Goal: Task Accomplishment & Management: Manage account settings

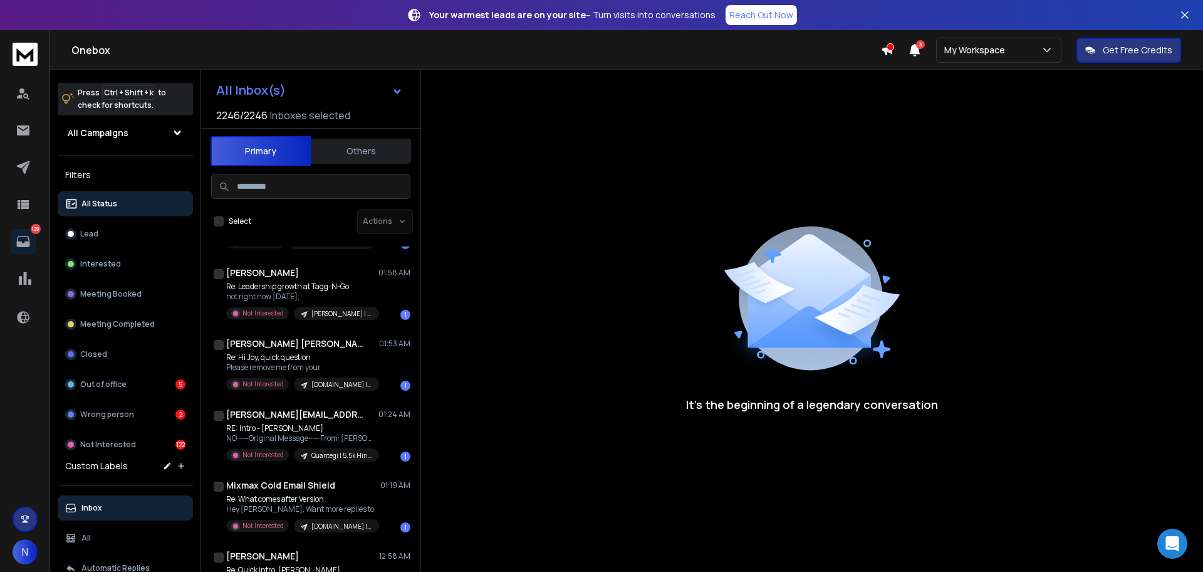
scroll to position [557, 0]
click at [993, 61] on button "My Workspace" at bounding box center [998, 50] width 125 height 25
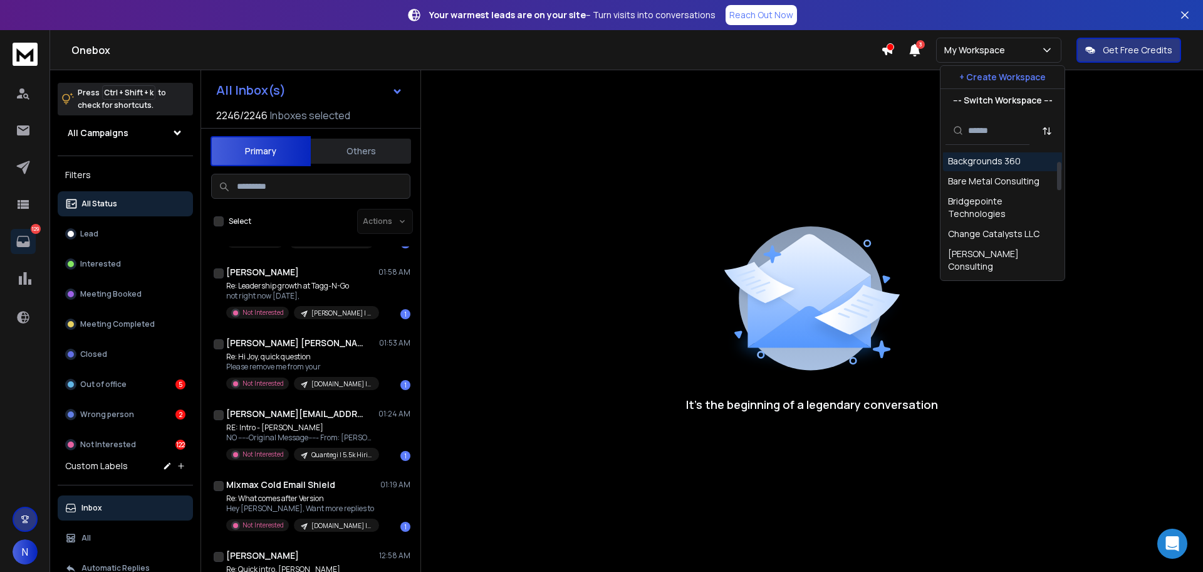
scroll to position [78, 0]
click at [1007, 243] on div "[PERSON_NAME] Consulting" at bounding box center [1002, 255] width 109 height 25
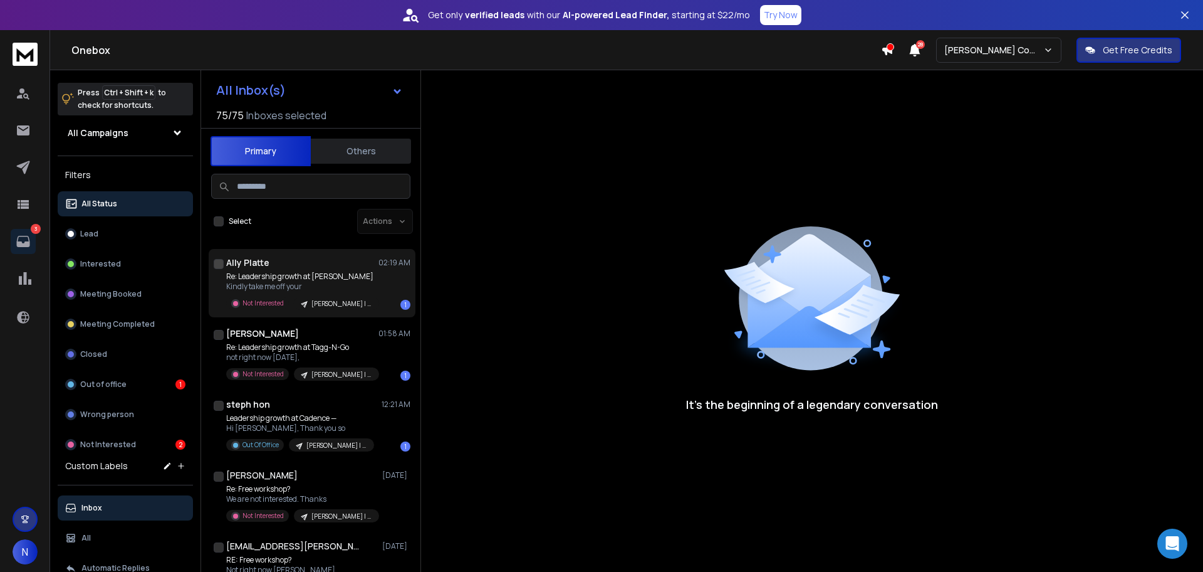
click at [344, 289] on p "Kindly take me off your" at bounding box center [301, 286] width 150 height 10
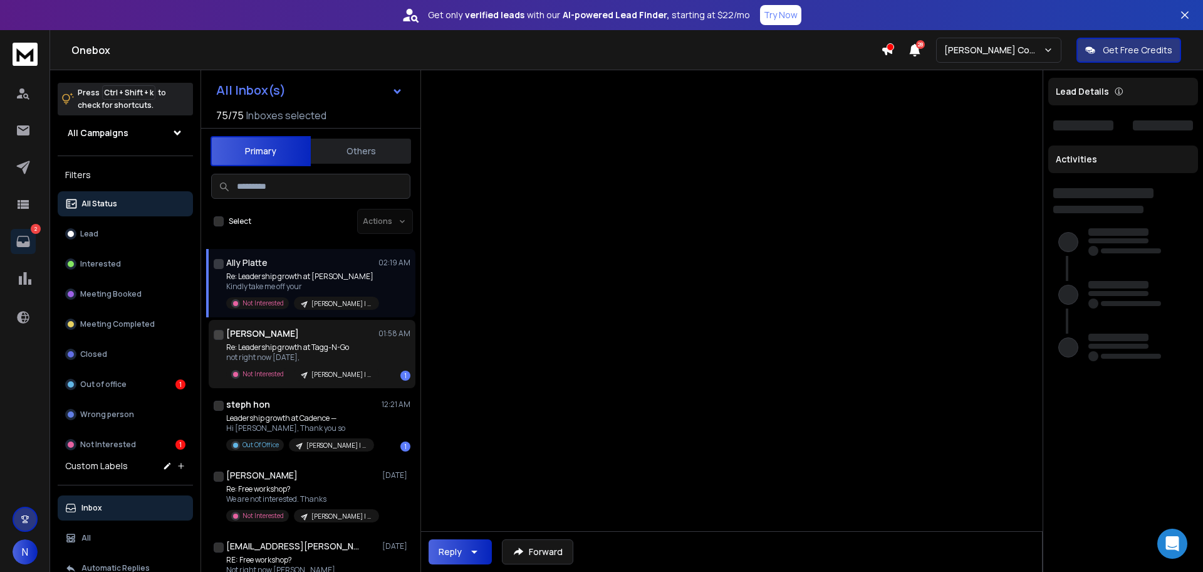
click at [347, 361] on p "not right now [DATE]," at bounding box center [301, 357] width 150 height 10
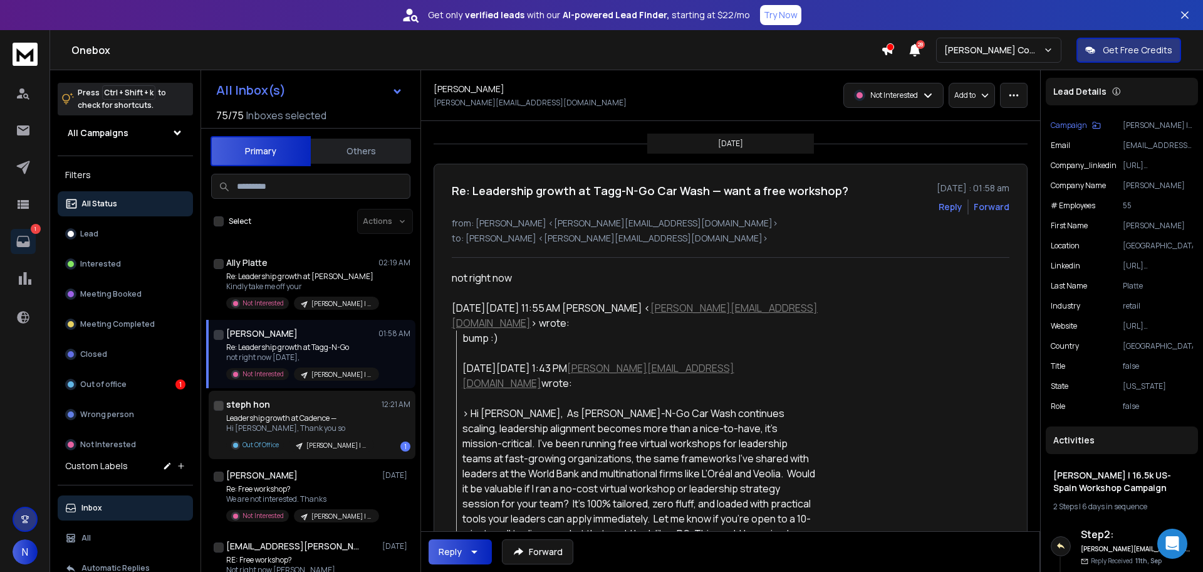
click at [350, 410] on div "steph hon 12:21 AM" at bounding box center [318, 404] width 184 height 13
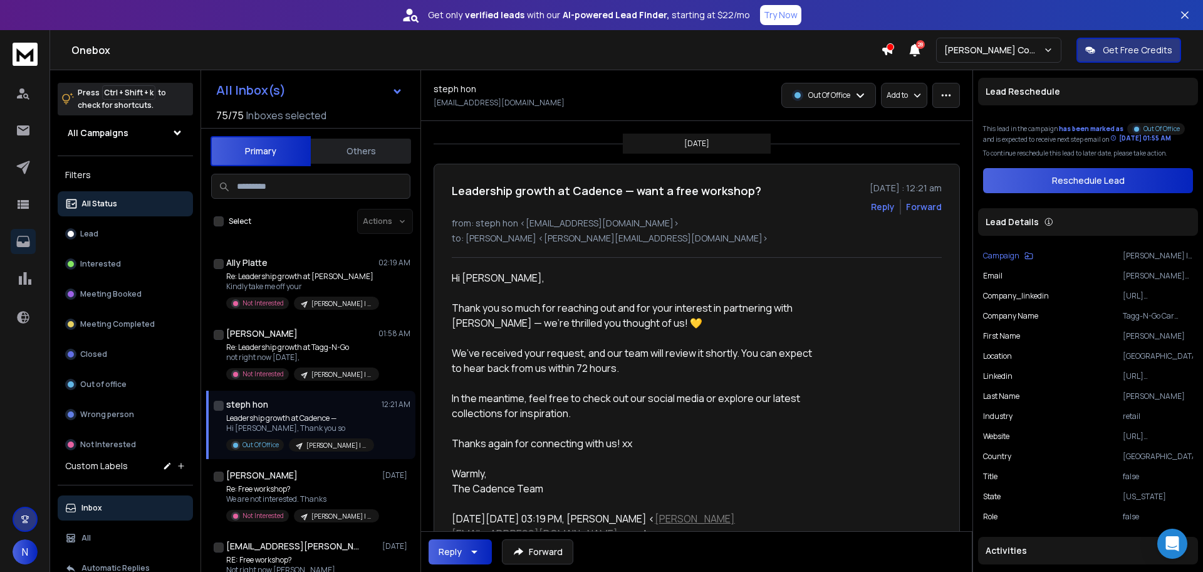
scroll to position [344, 0]
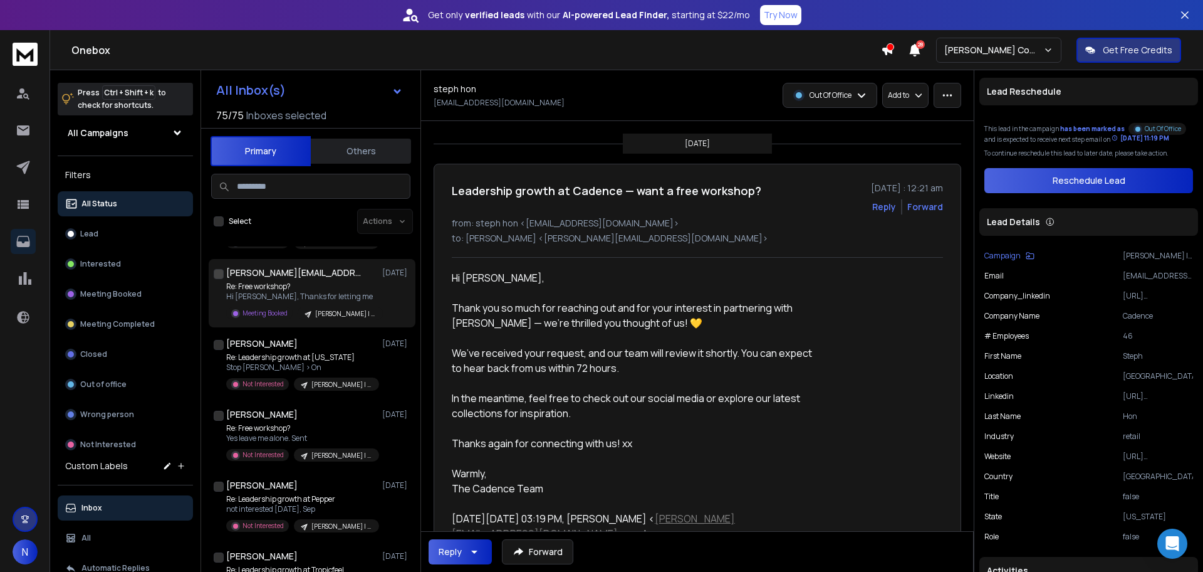
click at [354, 298] on p "Hi [PERSON_NAME], Thanks for letting me" at bounding box center [301, 296] width 150 height 10
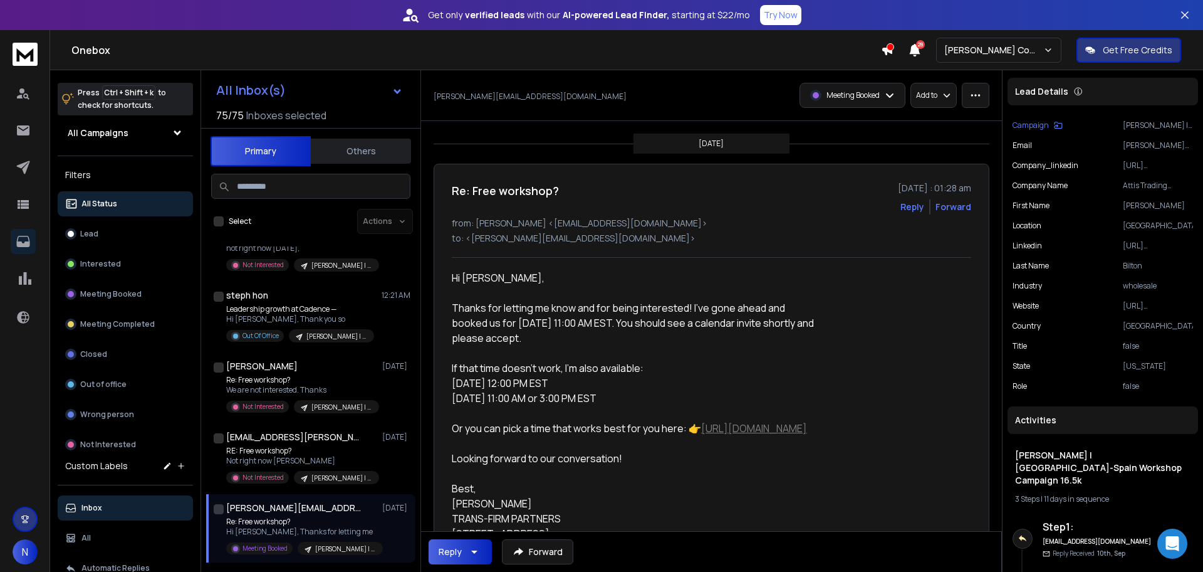
scroll to position [98, 0]
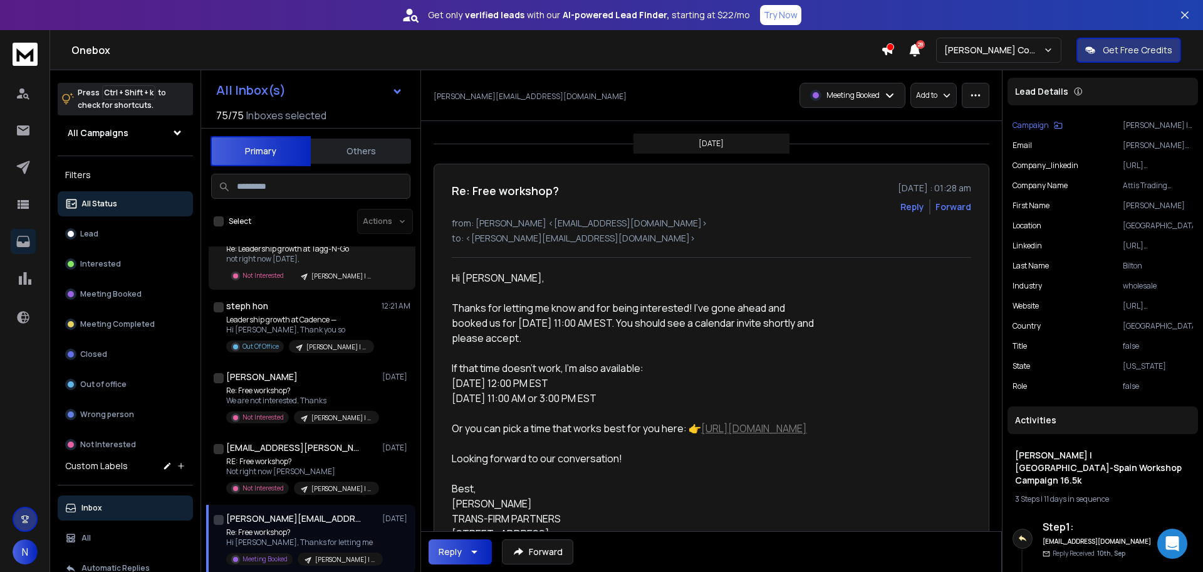
click at [374, 281] on div "[PERSON_NAME] | 16.5k US-Spain Workshop Campaign" at bounding box center [336, 275] width 85 height 13
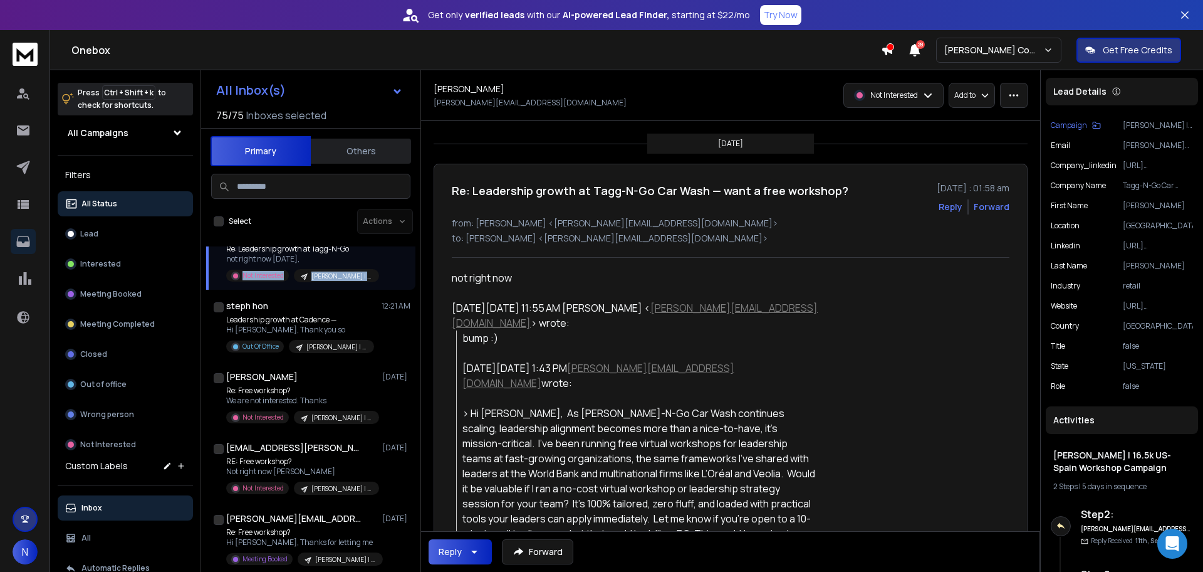
drag, startPoint x: 414, startPoint y: 274, endPoint x: 416, endPoint y: 260, distance: 13.8
click at [416, 260] on div "Ally Platte 02:19 AM Re: Leadership growth at [PERSON_NAME] Kindly take me off …" at bounding box center [310, 457] width 219 height 423
